Goal: Information Seeking & Learning: Check status

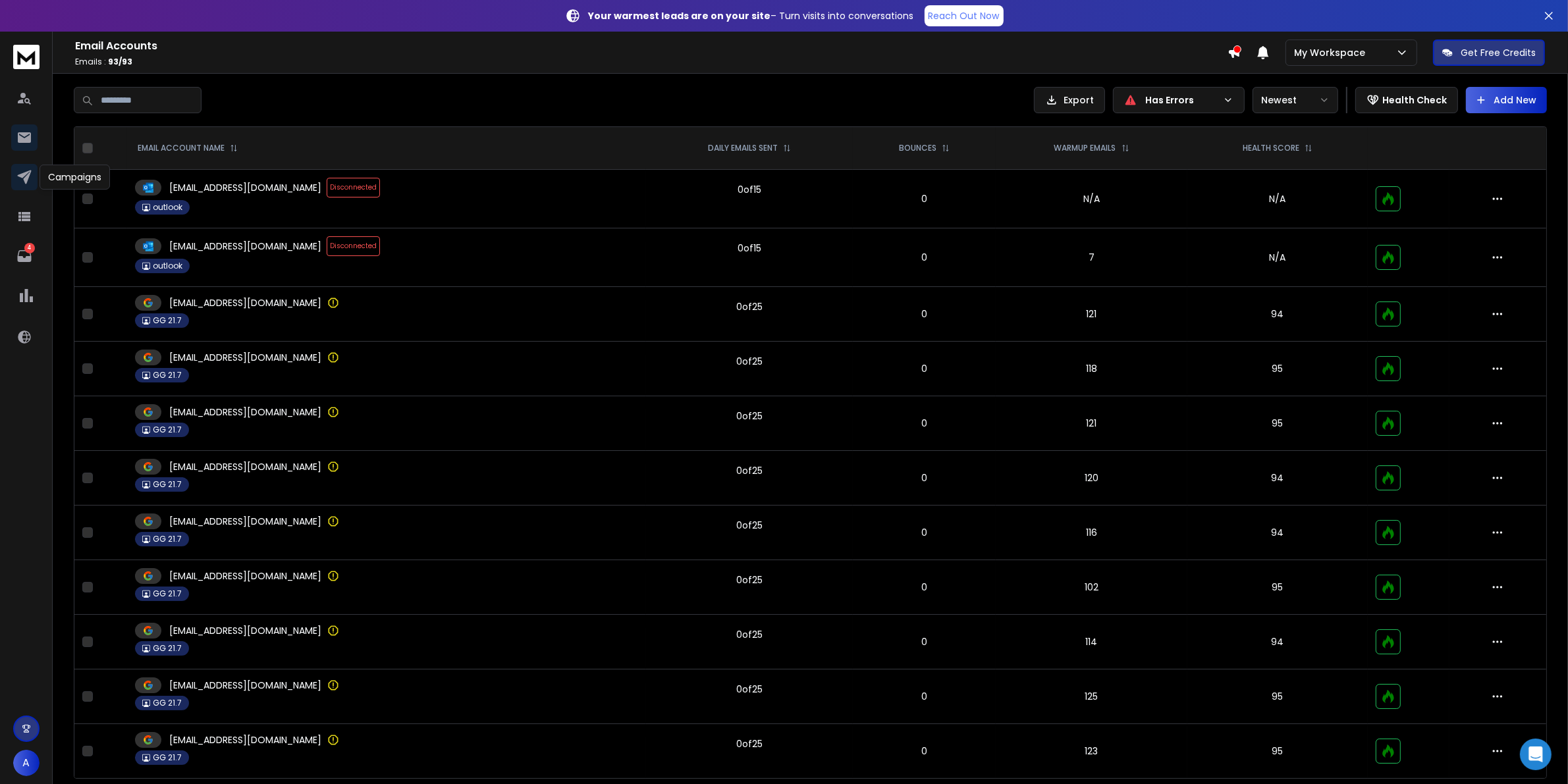
click at [27, 175] on icon at bounding box center [23, 177] width 14 height 14
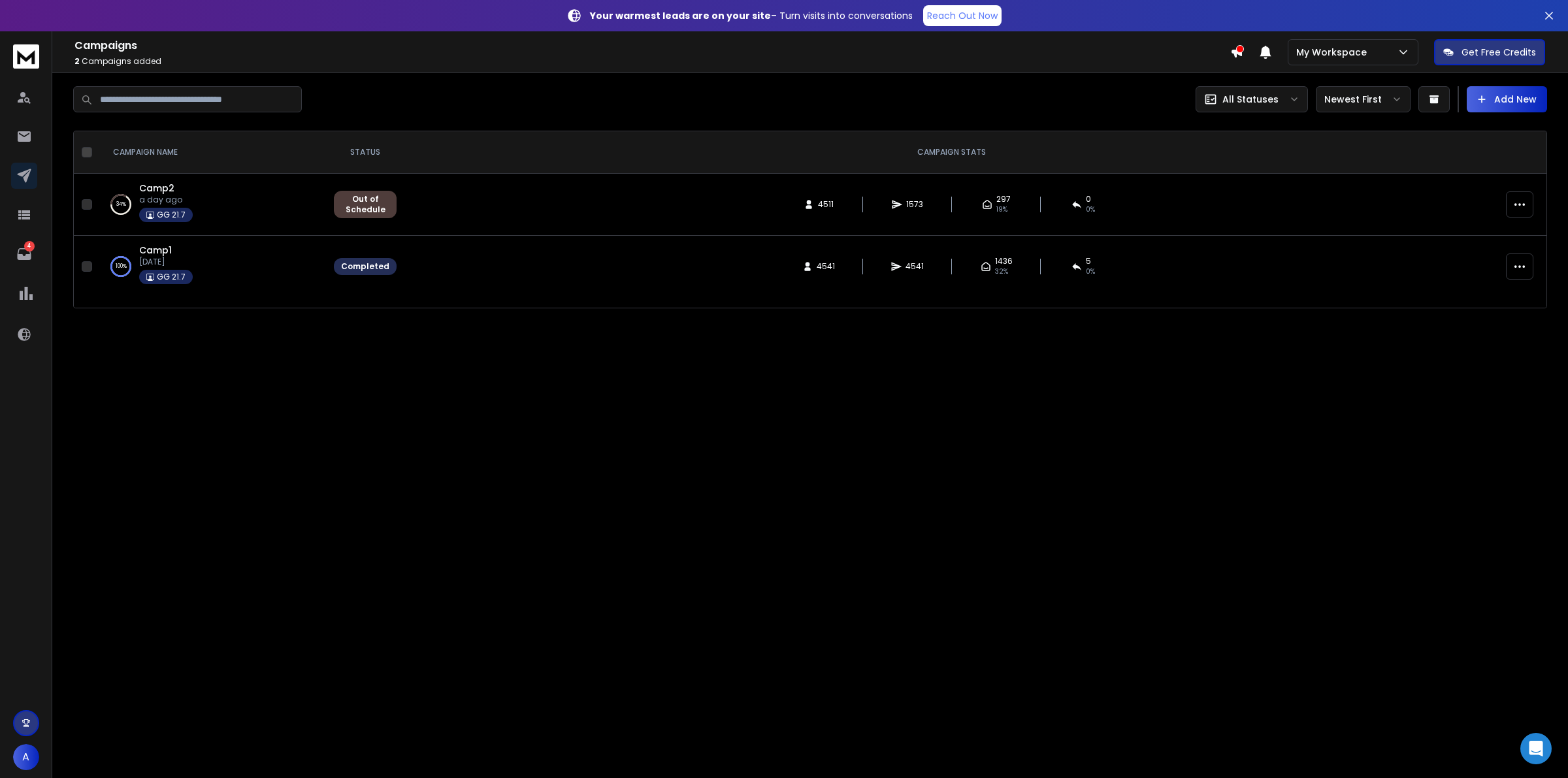
click at [351, 203] on div "Out of Schedule" at bounding box center [365, 204] width 48 height 21
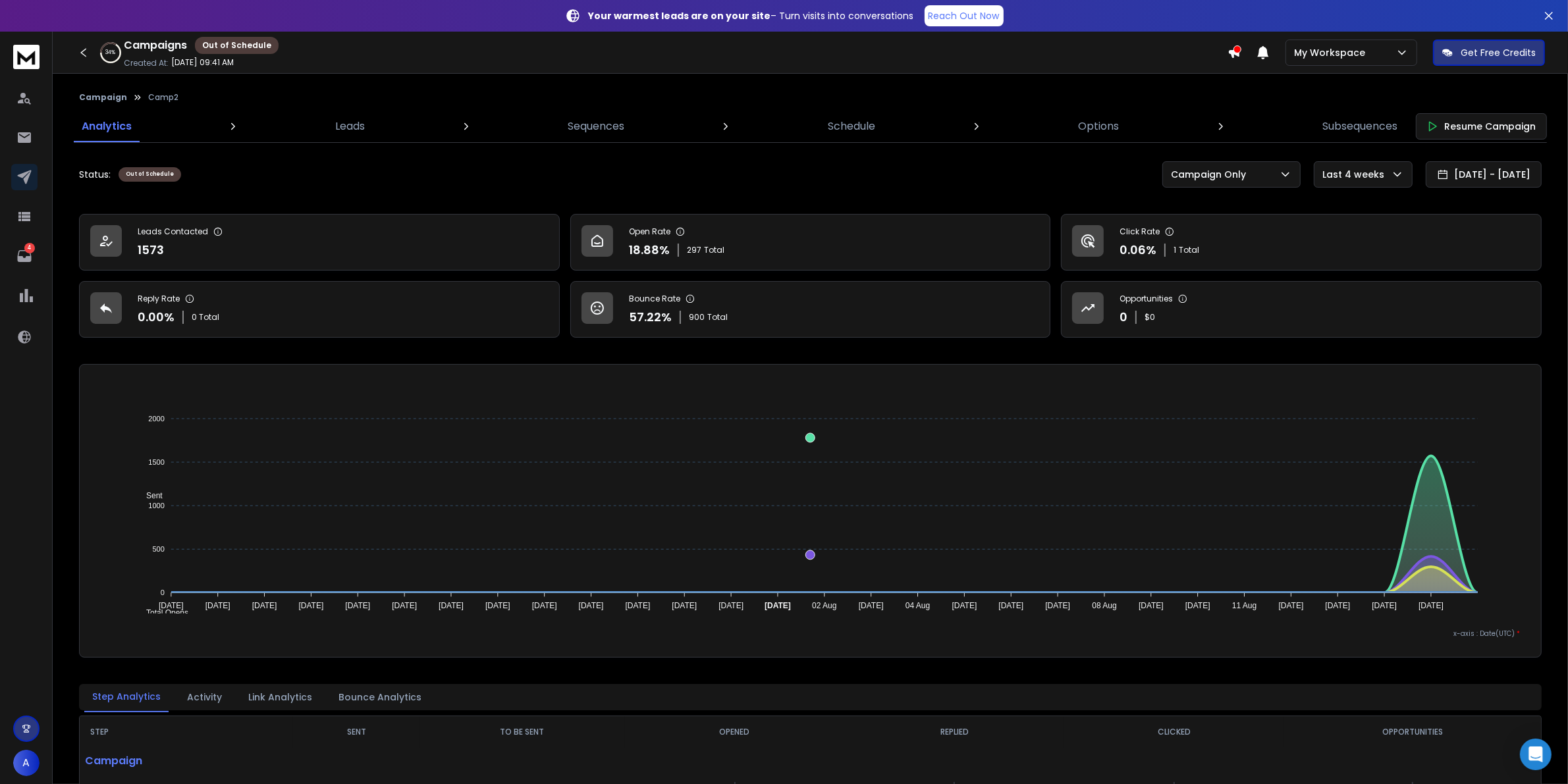
click at [90, 96] on button "Campaign" at bounding box center [103, 97] width 48 height 10
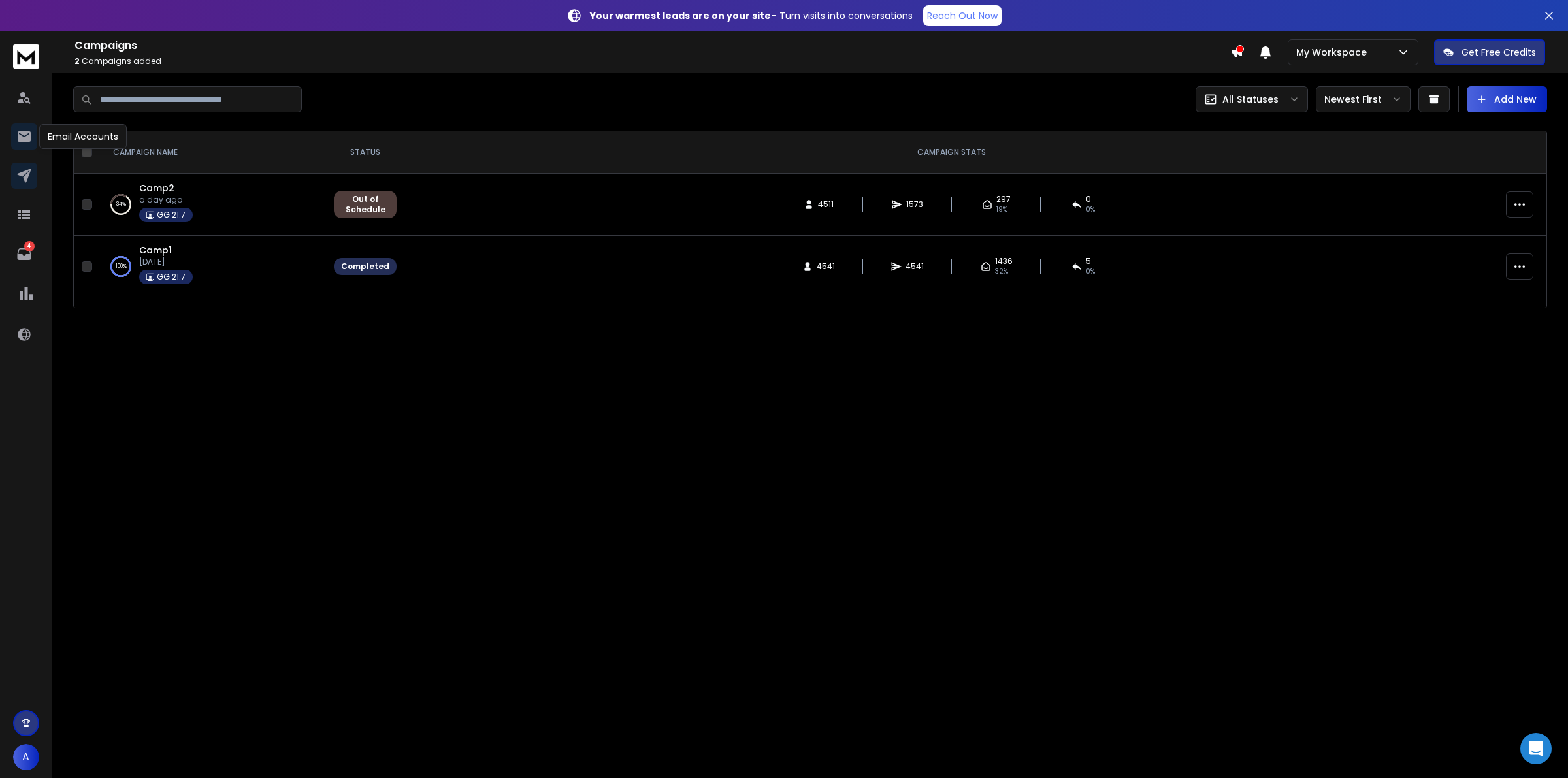
click at [21, 138] on icon at bounding box center [24, 136] width 13 height 10
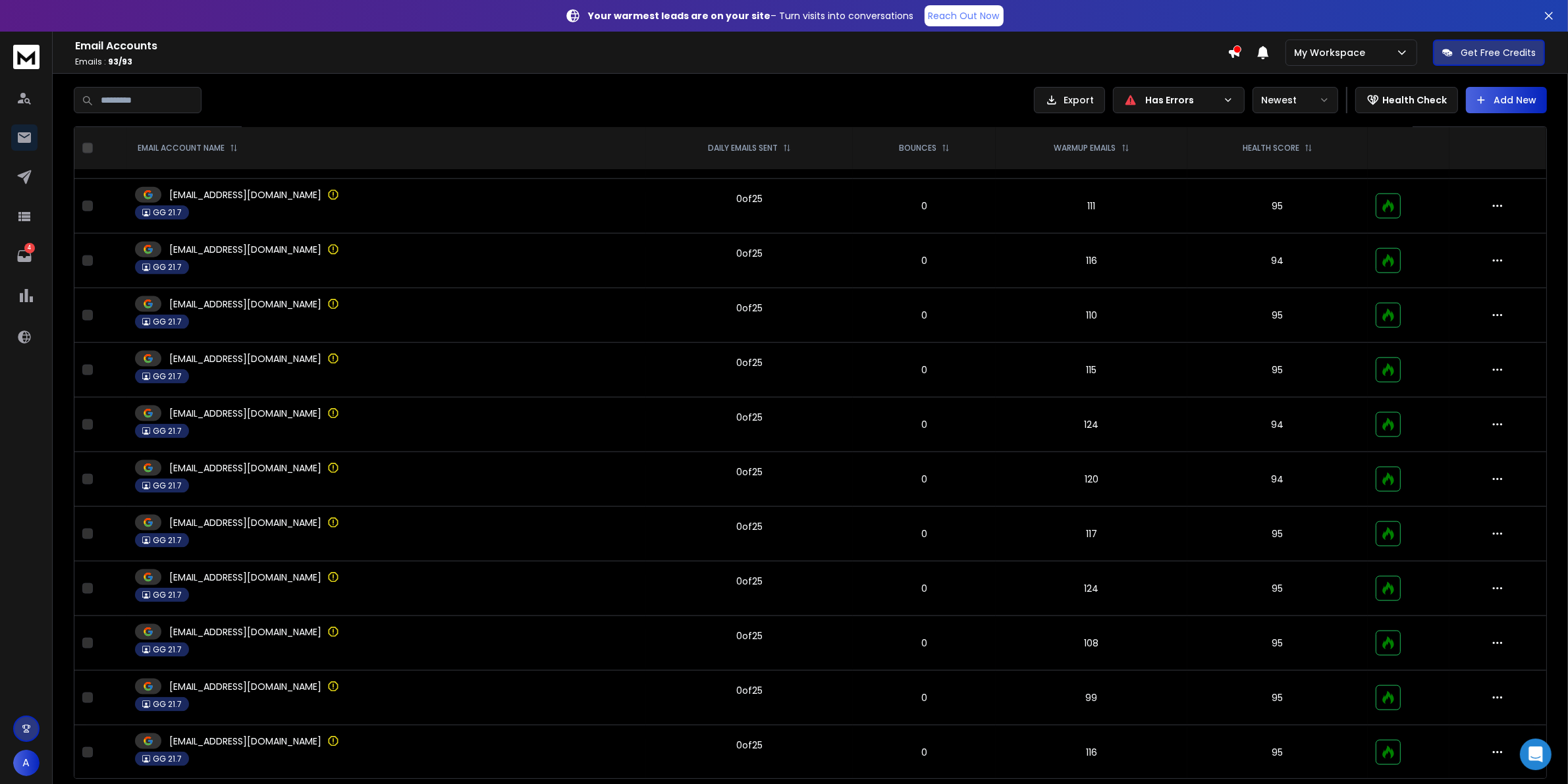
scroll to position [1609, 0]
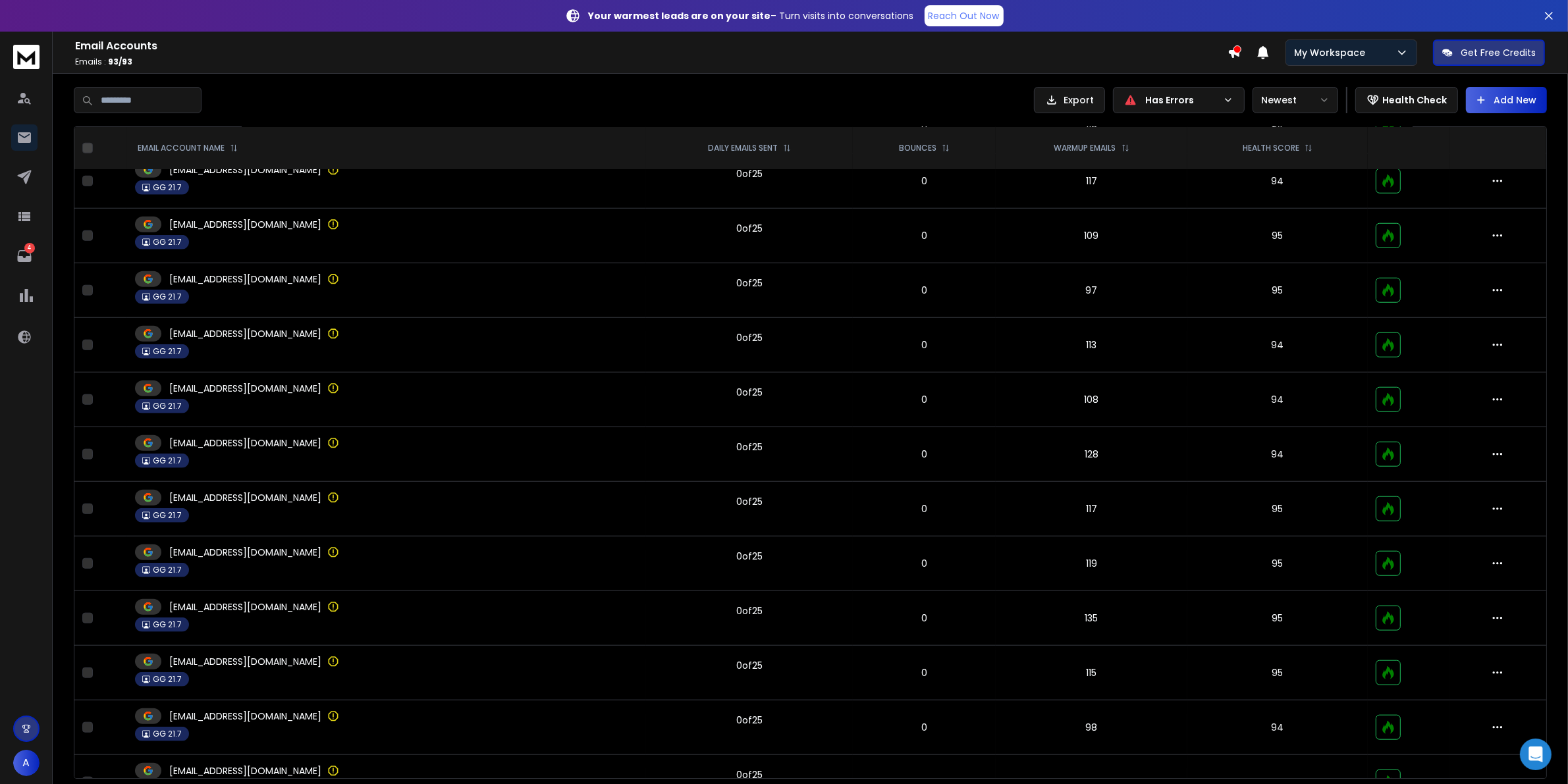
click at [1367, 53] on p "My Workspace" at bounding box center [1332, 53] width 76 height 13
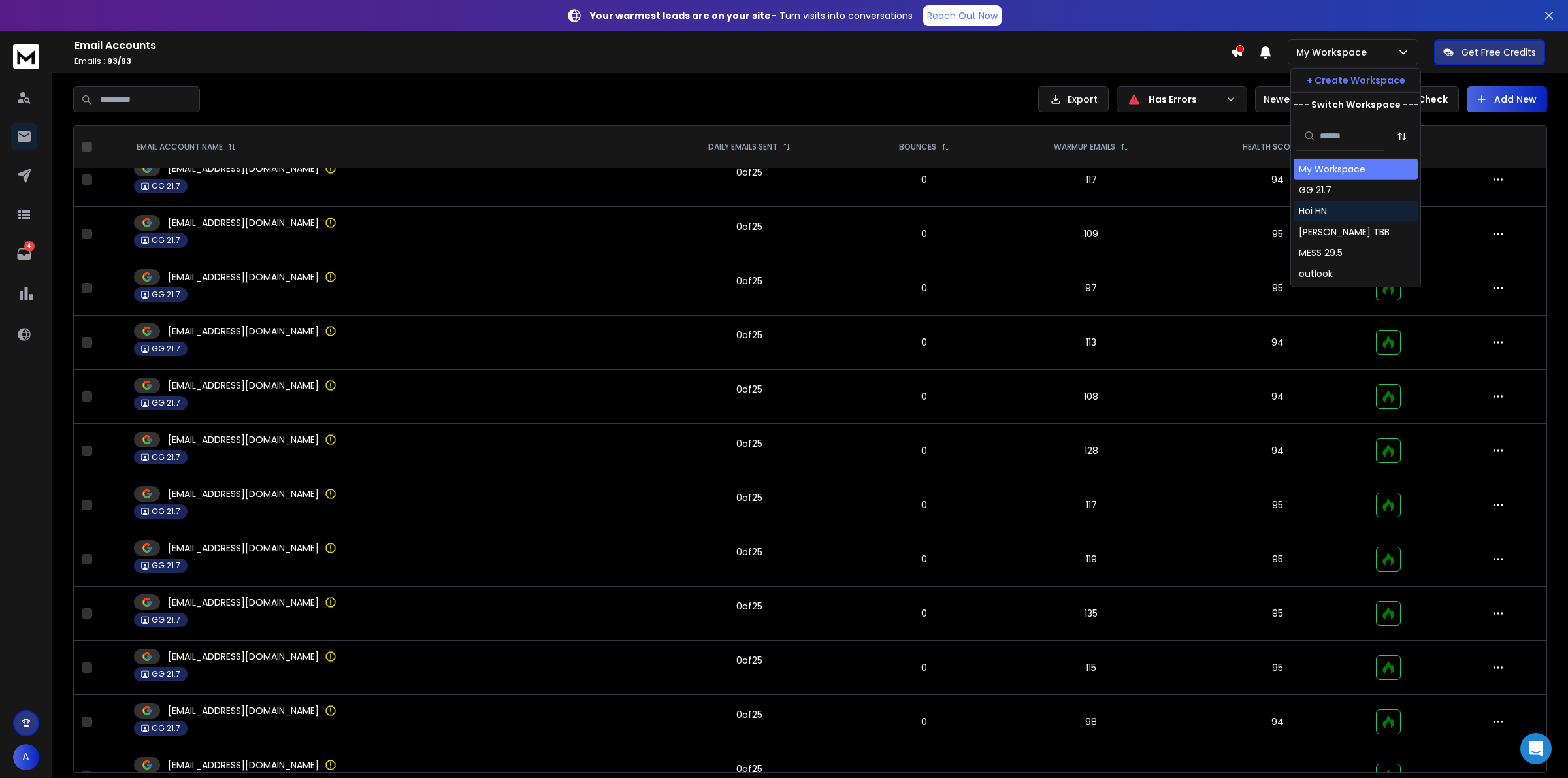
click at [1323, 211] on div "Hoi HN" at bounding box center [1313, 211] width 28 height 13
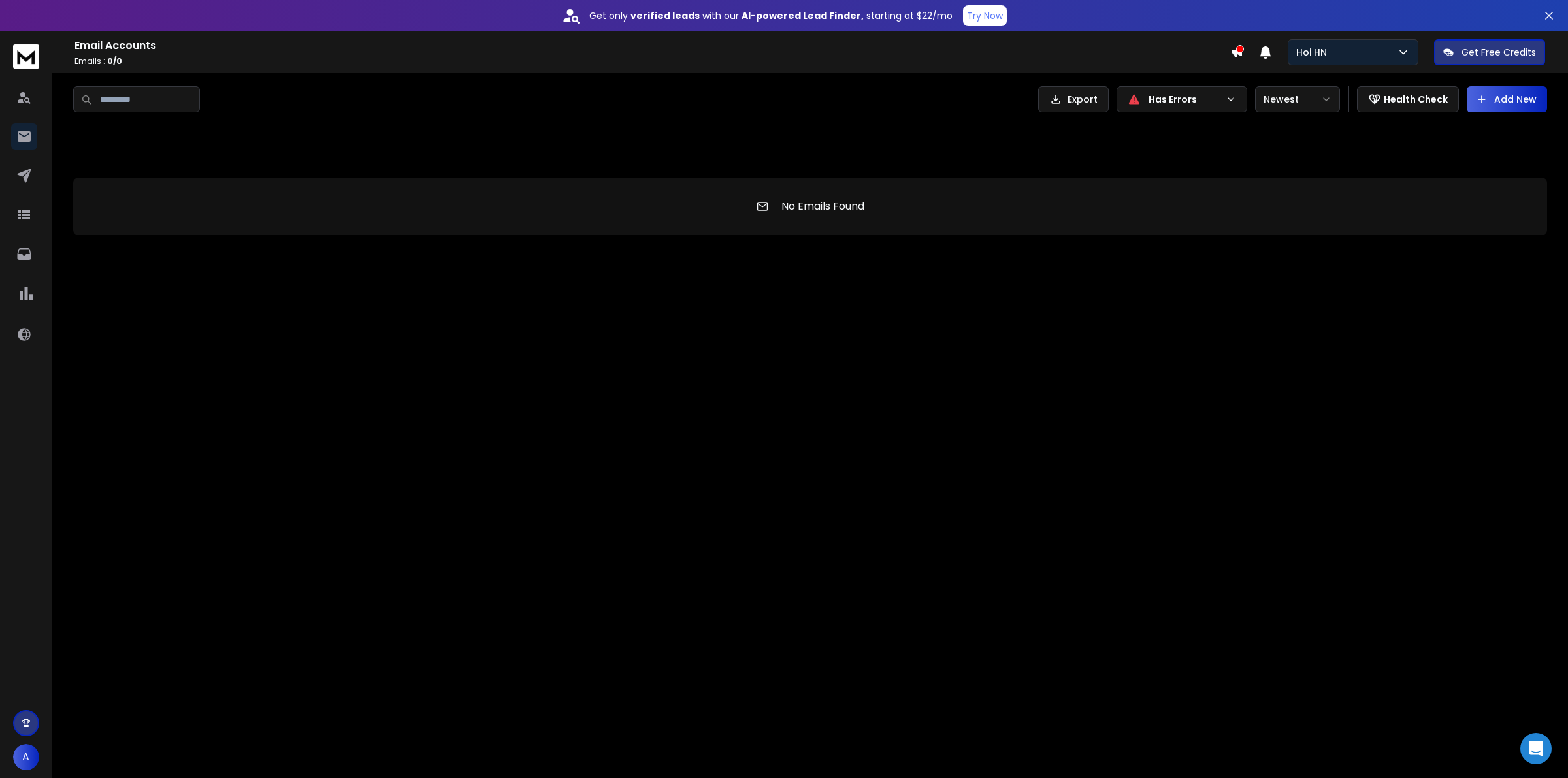
click at [1358, 54] on div "Hoi HN" at bounding box center [1353, 53] width 114 height 13
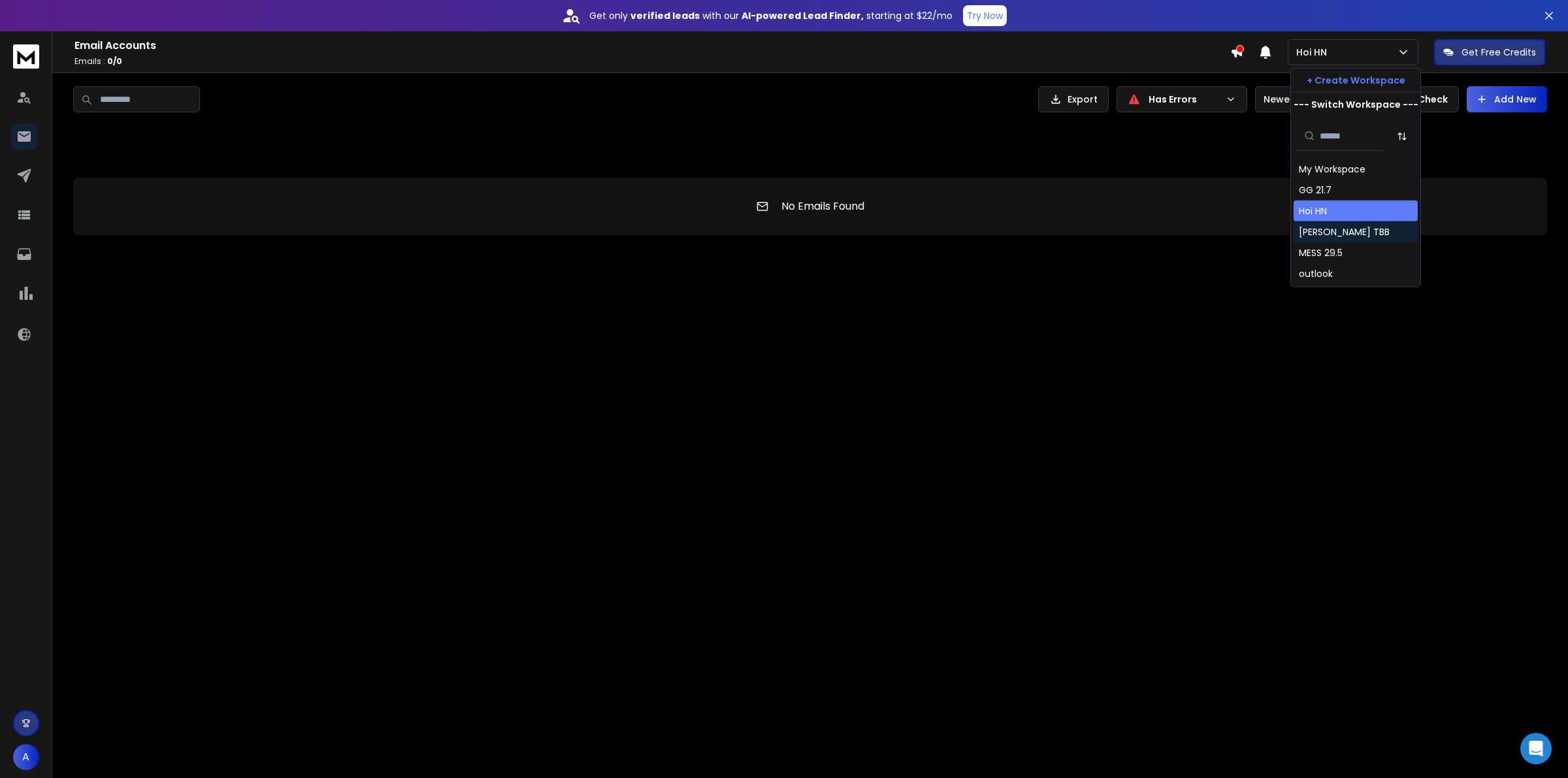
click at [1314, 230] on div "[PERSON_NAME] TBB" at bounding box center [1345, 232] width 90 height 13
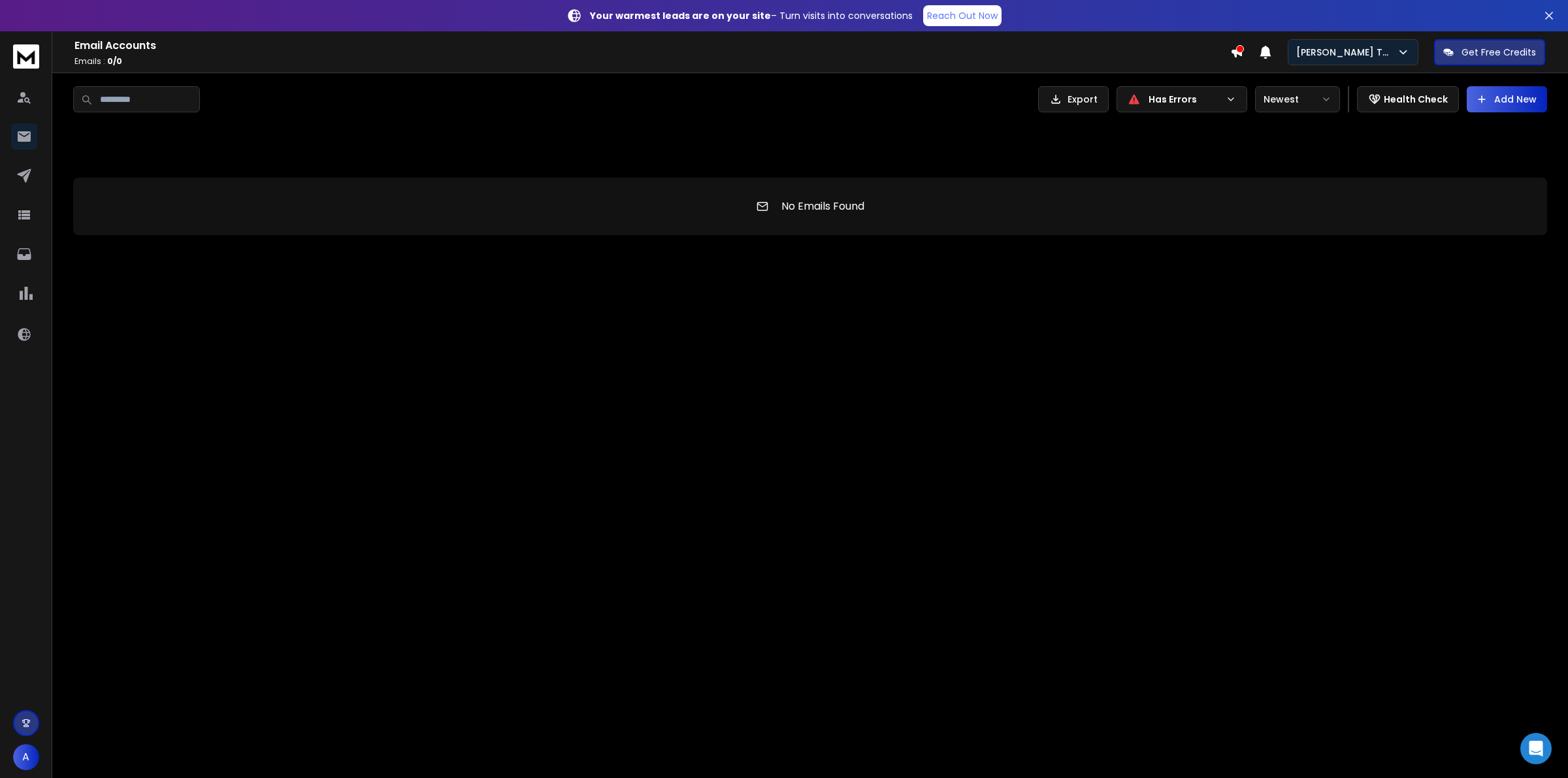
click at [1358, 55] on div "[PERSON_NAME] TBB" at bounding box center [1353, 53] width 114 height 13
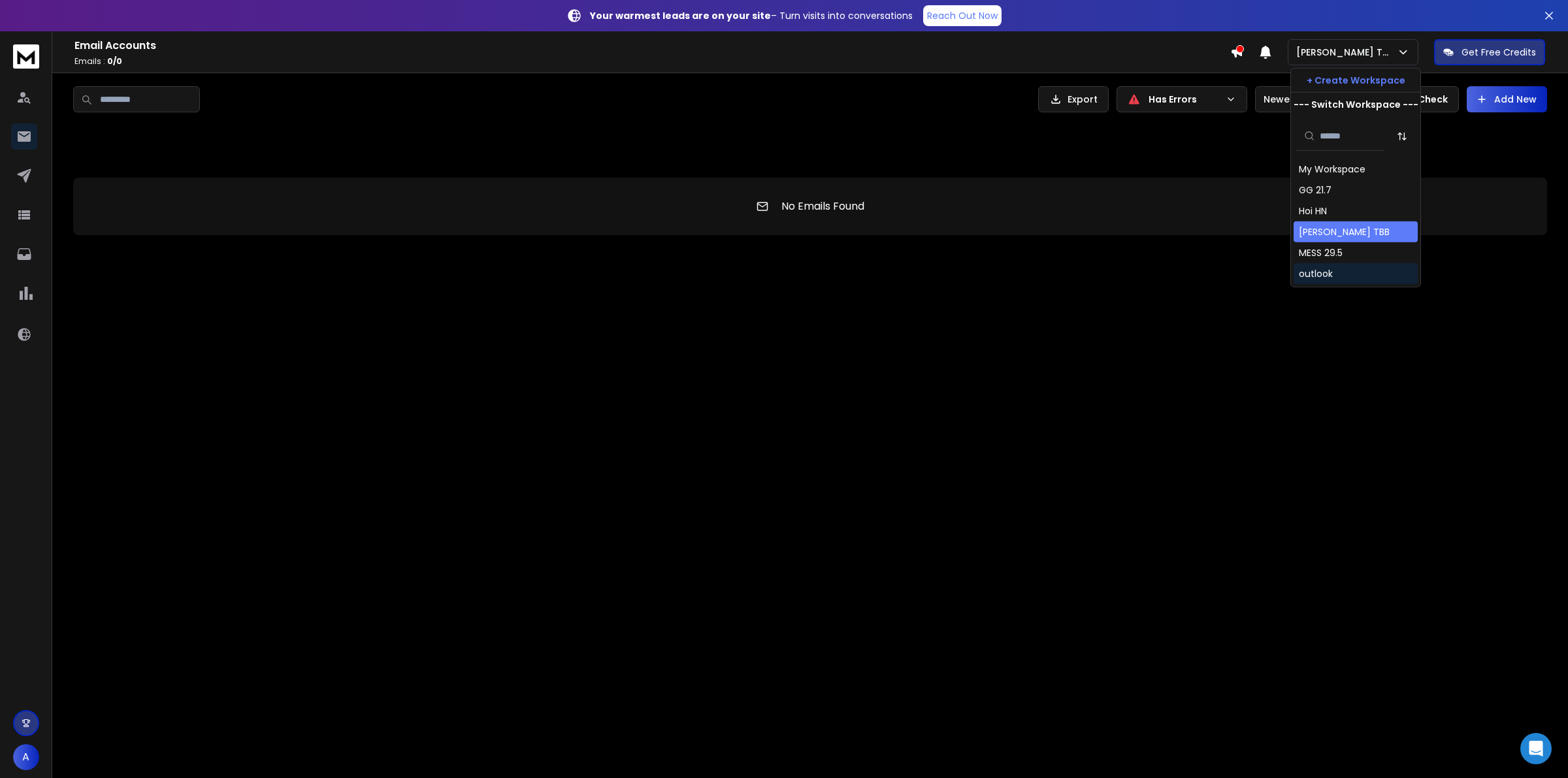
click at [1327, 274] on div "outlook" at bounding box center [1316, 274] width 34 height 13
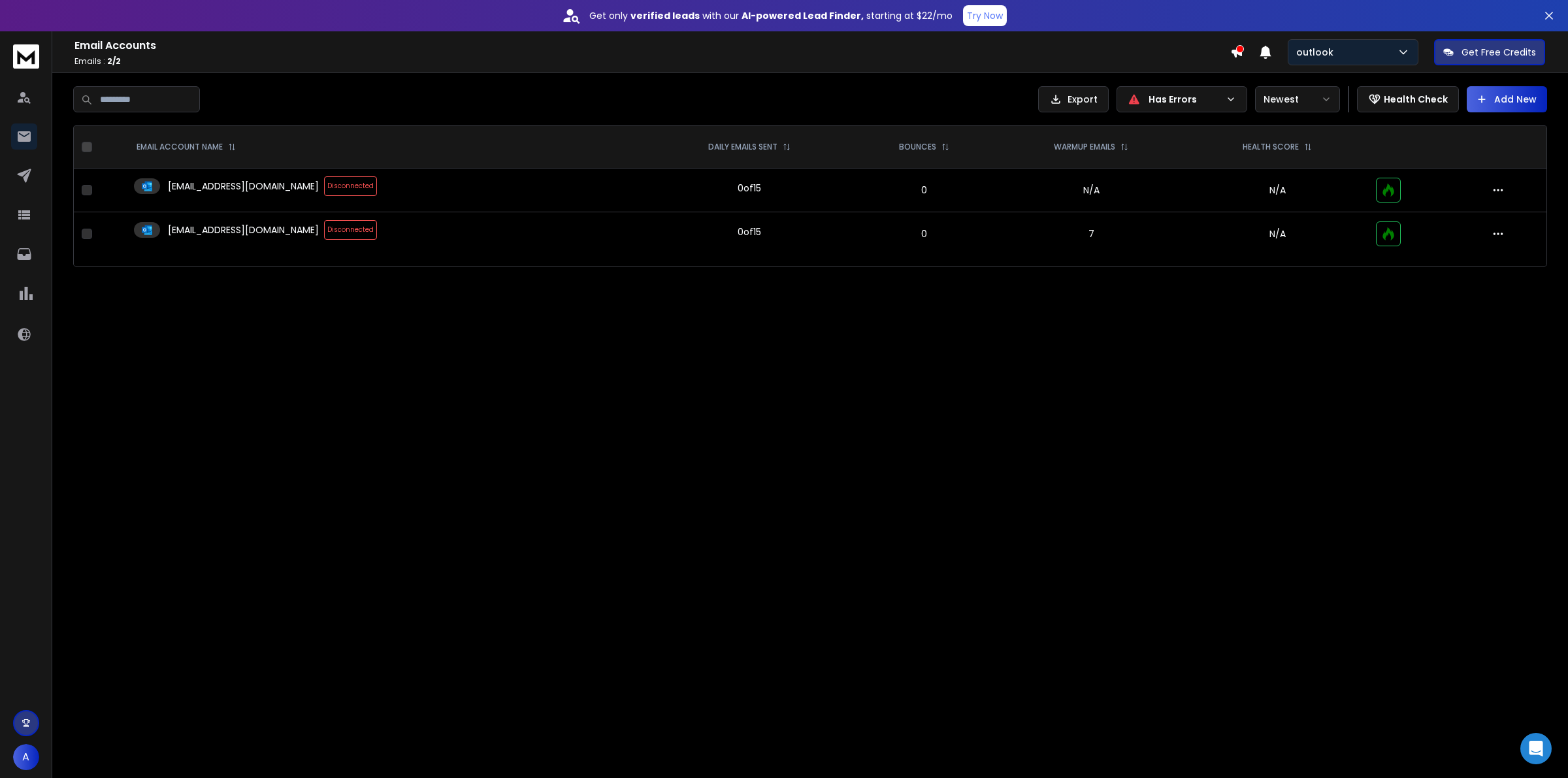
click at [1359, 54] on div "outlook" at bounding box center [1353, 53] width 114 height 13
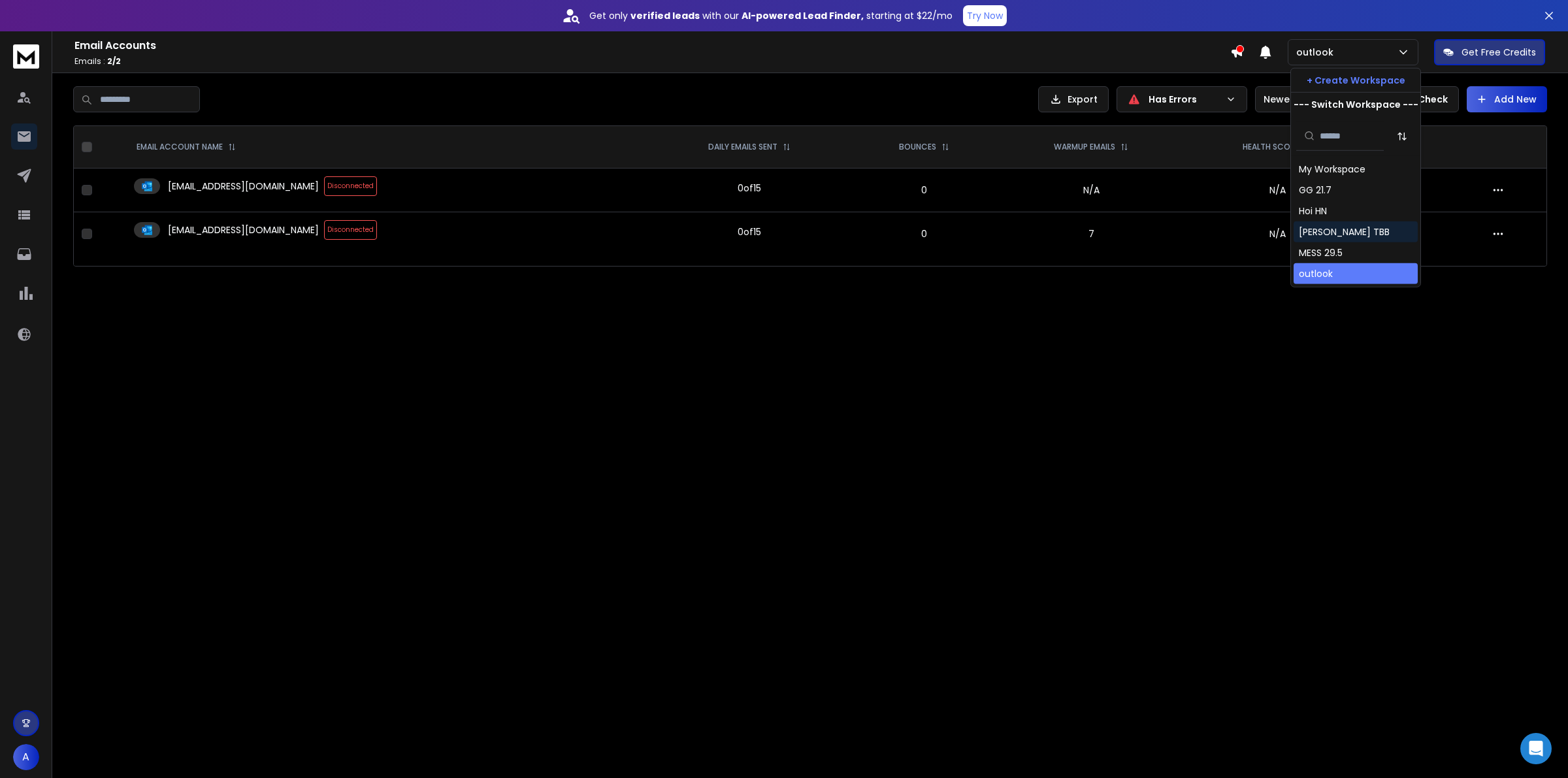
click at [1322, 231] on div "Huong TBB" at bounding box center [1345, 232] width 90 height 13
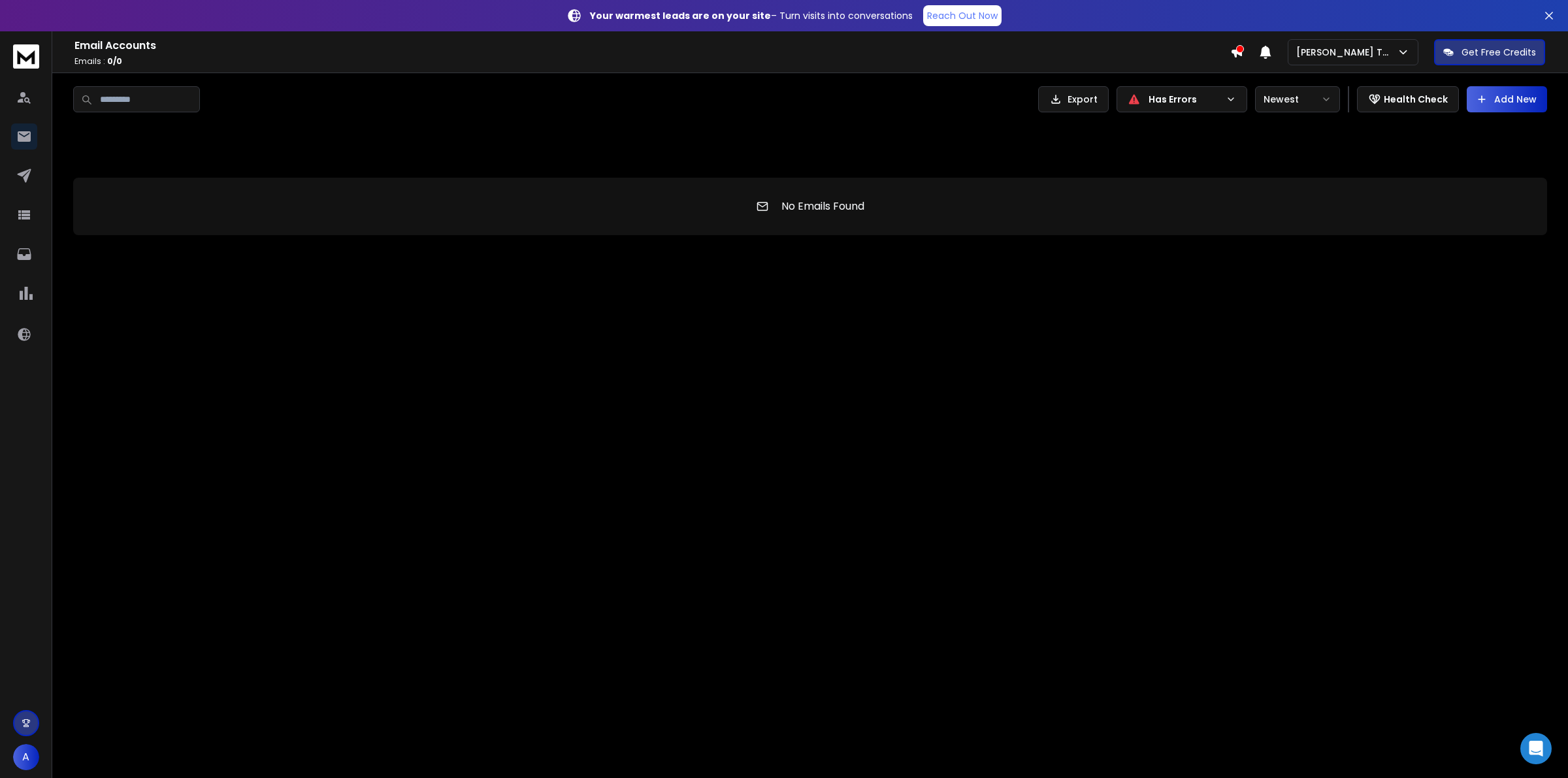
click at [1196, 102] on p "Has Errors" at bounding box center [1185, 100] width 72 height 13
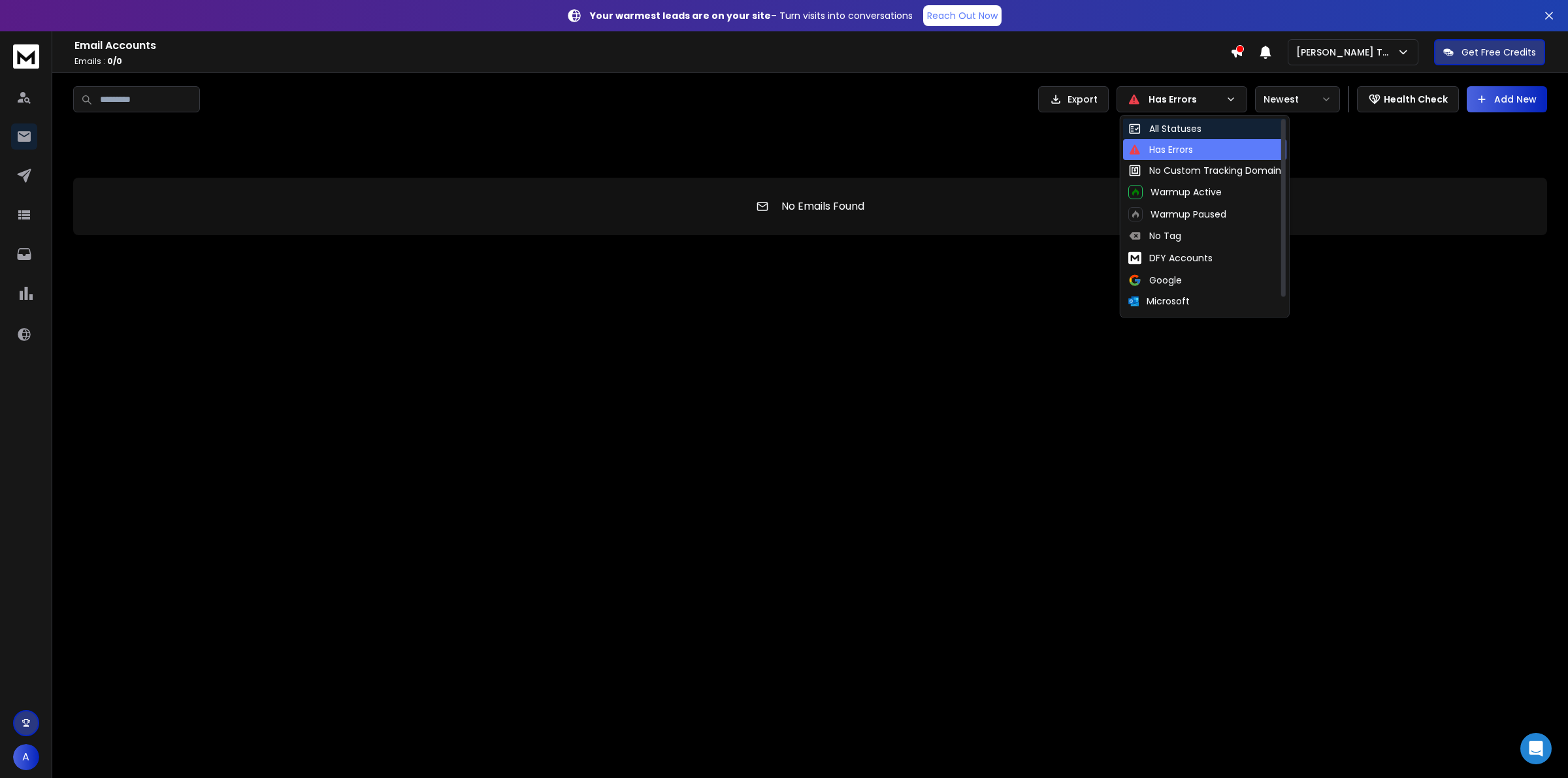
click at [1179, 131] on div "All Statuses" at bounding box center [1165, 128] width 73 height 13
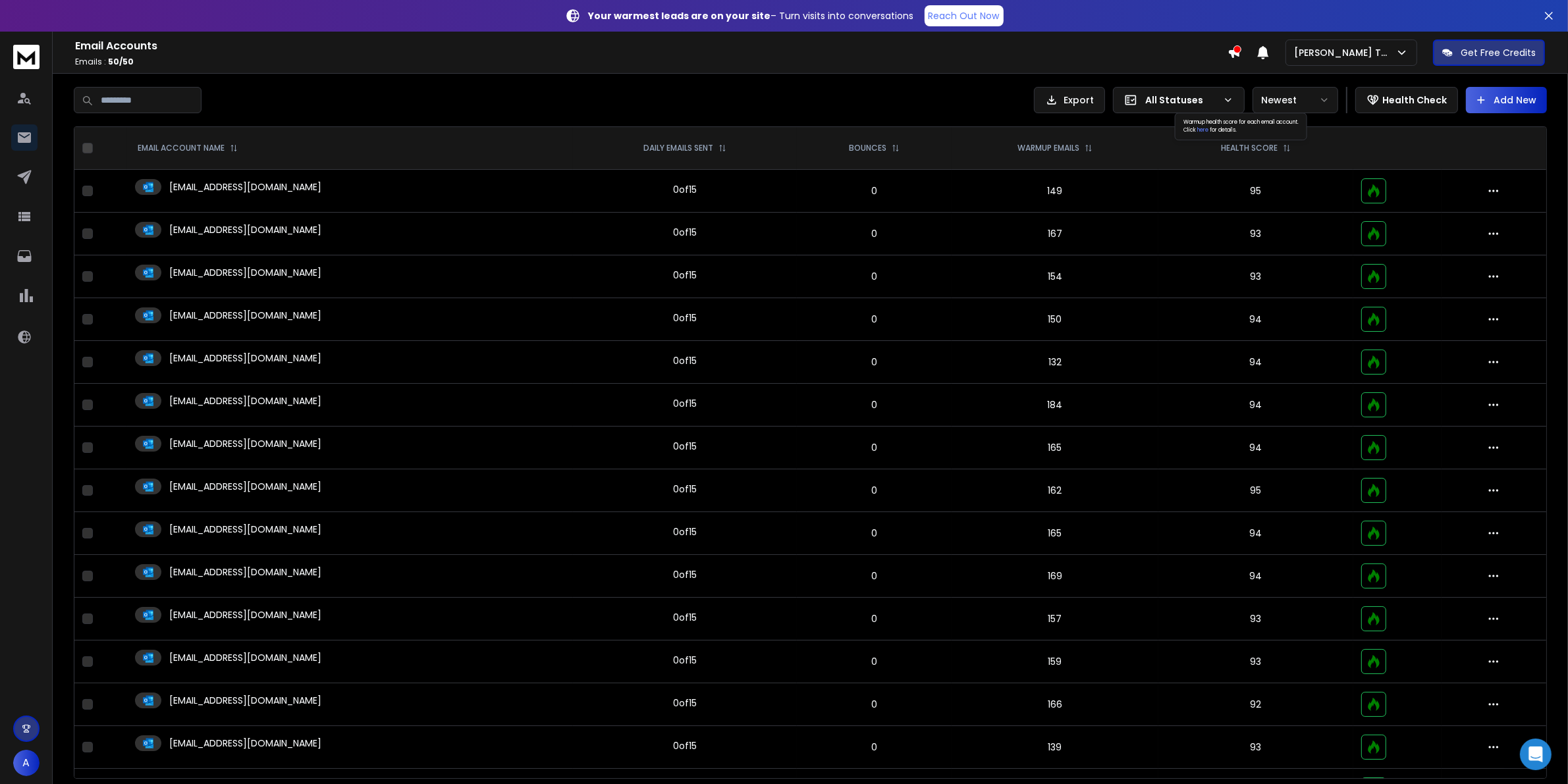
click at [1265, 145] on p "HEALTH SCORE" at bounding box center [1249, 148] width 57 height 10
click at [1262, 148] on p "HEALTH SCORE" at bounding box center [1249, 148] width 57 height 10
click at [1349, 55] on p "Huong TBB" at bounding box center [1344, 53] width 101 height 13
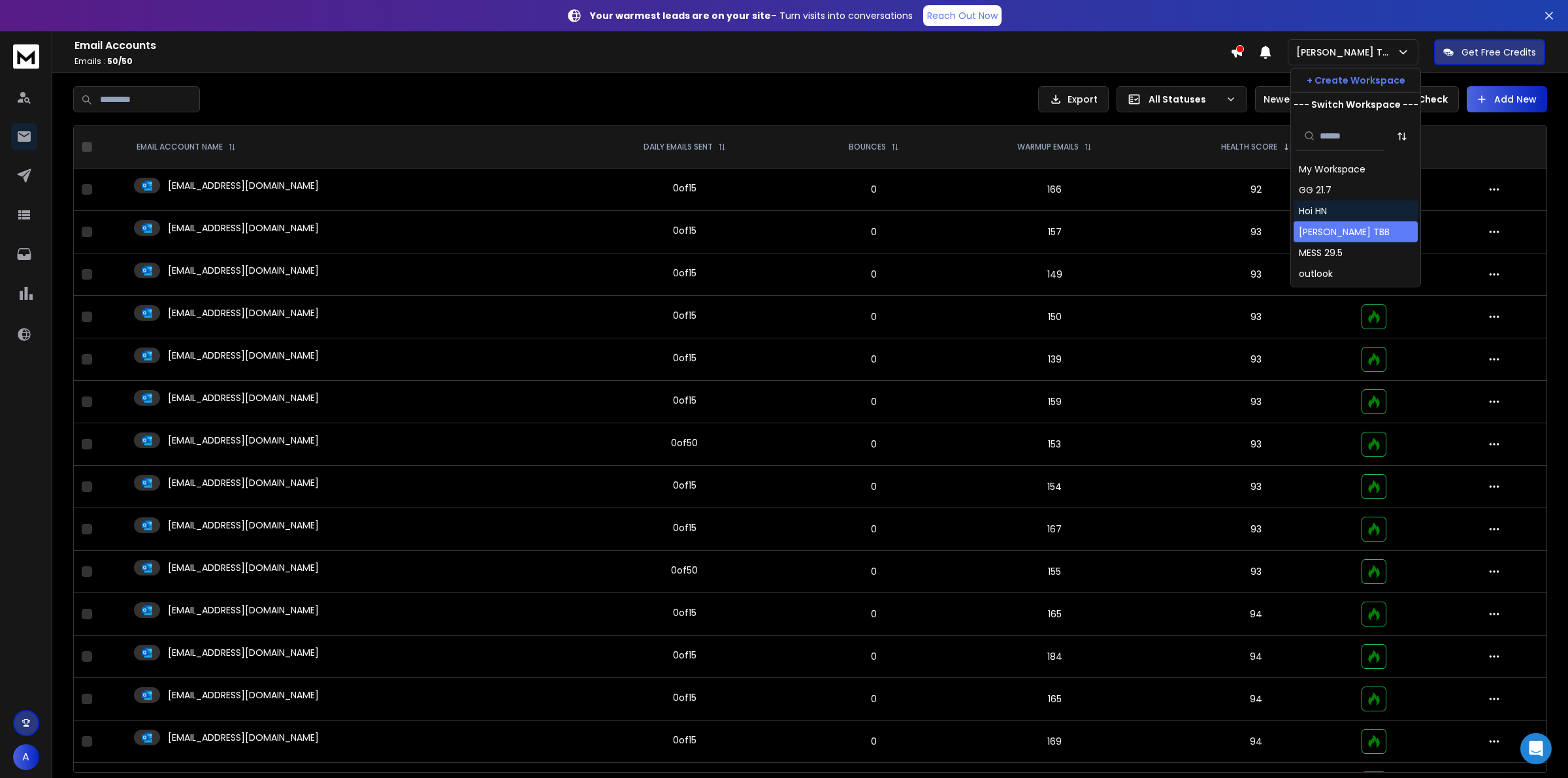
click at [1322, 212] on div "Hoi HN" at bounding box center [1313, 211] width 28 height 13
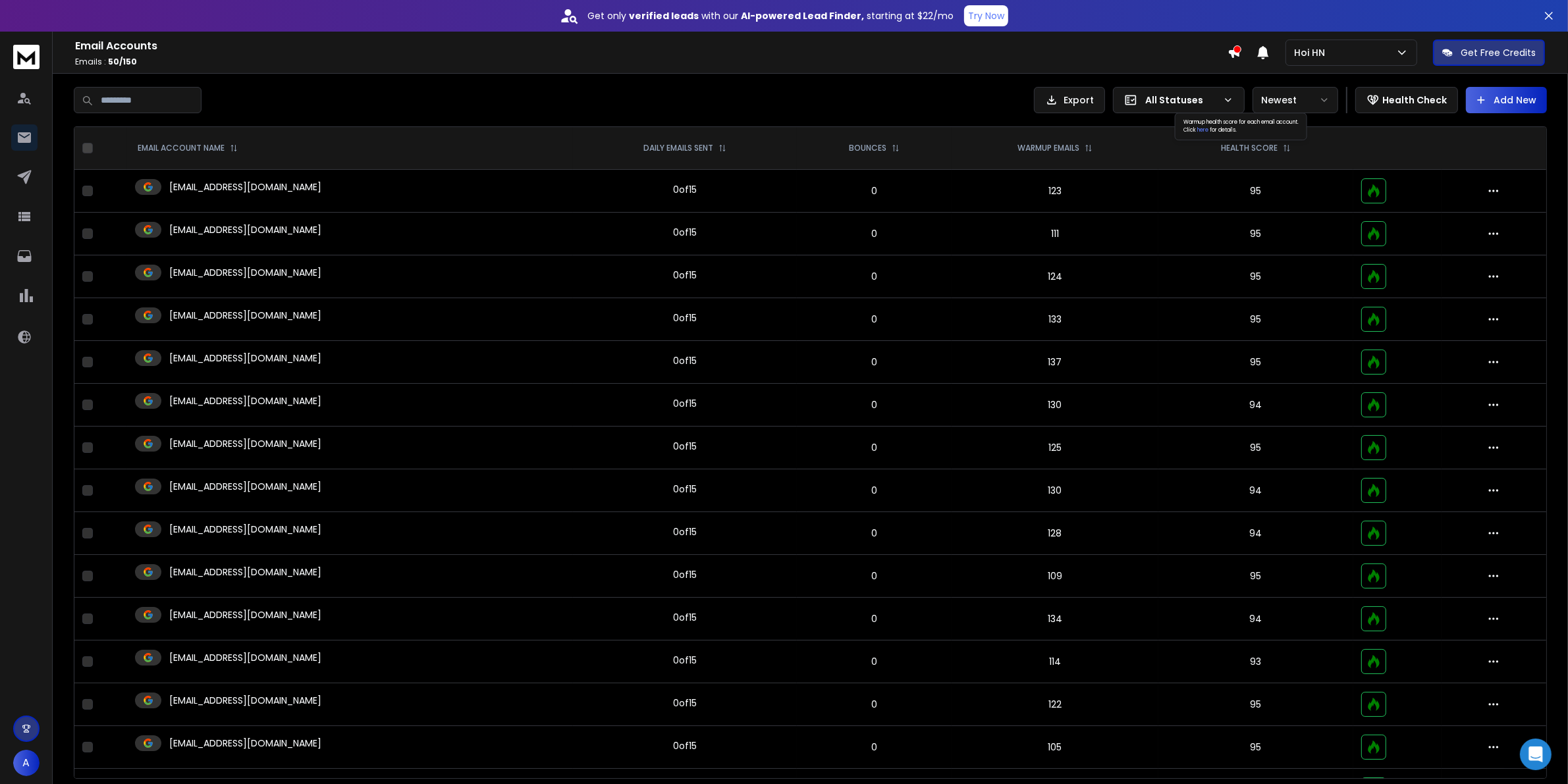
click at [1269, 145] on p "HEALTH SCORE" at bounding box center [1249, 148] width 57 height 10
